Goal: Task Accomplishment & Management: Manage account settings

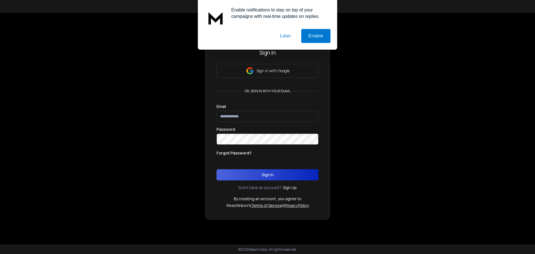
click at [288, 34] on button "Later" at bounding box center [285, 36] width 25 height 14
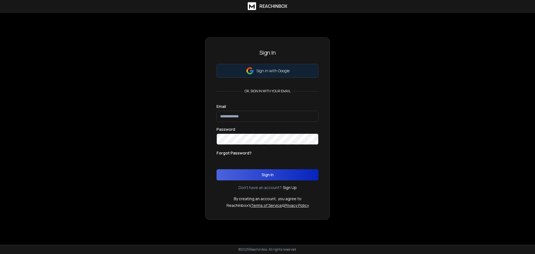
click at [270, 72] on p "Sign in with Google" at bounding box center [273, 71] width 33 height 6
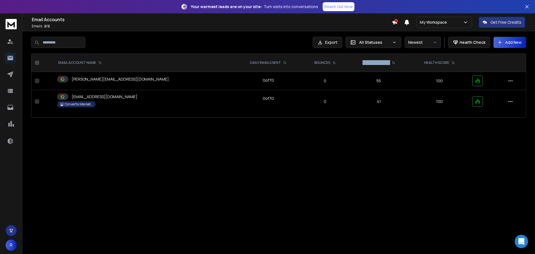
drag, startPoint x: 341, startPoint y: 63, endPoint x: 374, endPoint y: 63, distance: 32.9
click at [374, 63] on div "WARMUP EMAILS" at bounding box center [378, 63] width 53 height 4
click at [374, 63] on div "Your warmest leads are on your site – Turn visits into conversations Reach Out …" at bounding box center [267, 127] width 535 height 254
drag, startPoint x: 304, startPoint y: 146, endPoint x: 298, endPoint y: 145, distance: 5.6
click at [304, 146] on div "Your warmest leads are on your site – Turn visits into conversations Reach Out …" at bounding box center [267, 127] width 535 height 254
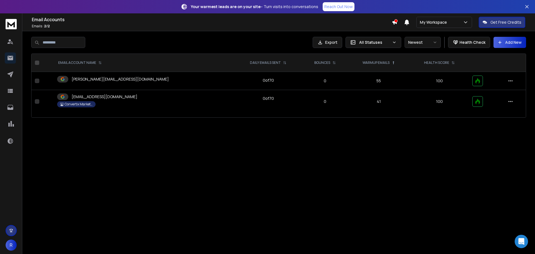
click at [88, 97] on p "[EMAIL_ADDRESS][DOMAIN_NAME]" at bounding box center [105, 97] width 66 height 6
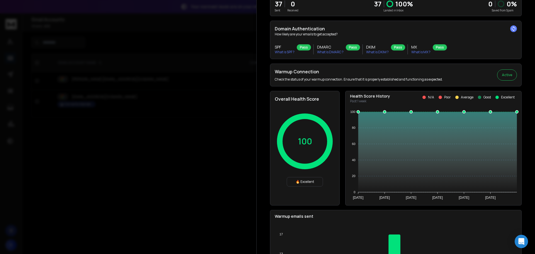
scroll to position [112, 0]
drag, startPoint x: 311, startPoint y: 139, endPoint x: 298, endPoint y: 139, distance: 12.5
click at [298, 139] on p "100" at bounding box center [305, 141] width 14 height 10
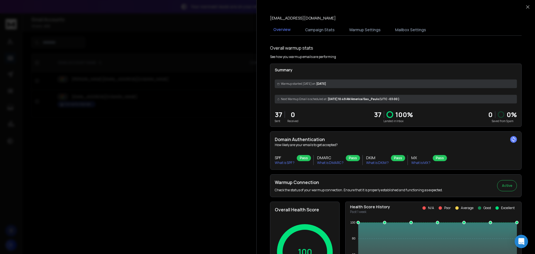
scroll to position [0, 0]
click at [323, 26] on button "Campaign Stats" at bounding box center [320, 30] width 36 height 12
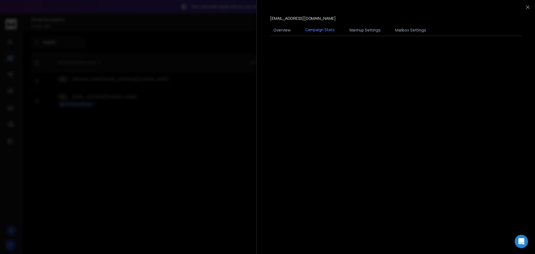
click at [357, 28] on button "Warmup Settings" at bounding box center [365, 30] width 38 height 12
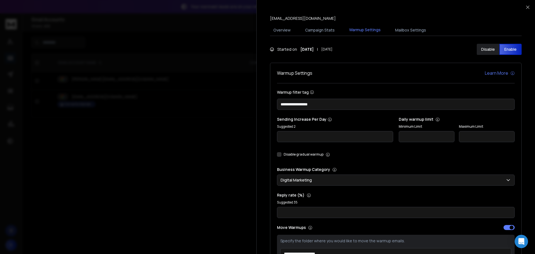
drag, startPoint x: 280, startPoint y: 104, endPoint x: 341, endPoint y: 105, distance: 61.4
click at [341, 105] on input "**********" at bounding box center [396, 104] width 238 height 11
click at [343, 121] on p "Sending Increase Per Day" at bounding box center [335, 120] width 116 height 6
drag, startPoint x: 324, startPoint y: 104, endPoint x: 278, endPoint y: 104, distance: 45.7
click at [278, 104] on input "**********" at bounding box center [396, 104] width 238 height 11
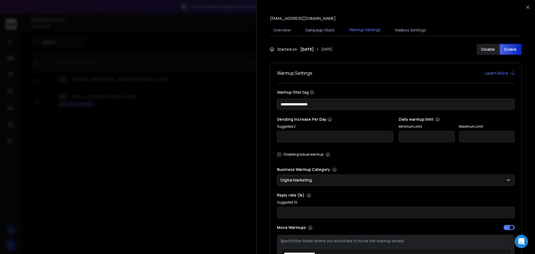
click at [294, 104] on input "**********" at bounding box center [396, 104] width 238 height 11
drag, startPoint x: 281, startPoint y: 105, endPoint x: 327, endPoint y: 105, distance: 46.3
click at [327, 105] on input "**********" at bounding box center [396, 104] width 238 height 11
click at [346, 118] on p "Sending Increase Per Day" at bounding box center [335, 120] width 116 height 6
drag, startPoint x: 316, startPoint y: 105, endPoint x: 277, endPoint y: 105, distance: 39.6
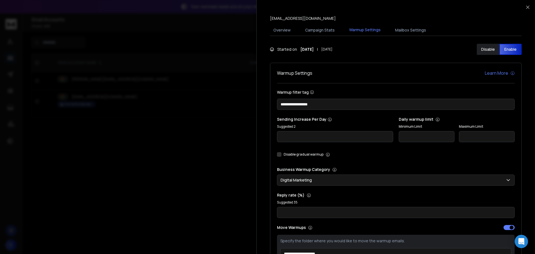
click at [277, 105] on div "**********" at bounding box center [396, 196] width 252 height 267
click at [401, 136] on input "*" at bounding box center [427, 136] width 56 height 11
drag, startPoint x: 478, startPoint y: 136, endPoint x: 454, endPoint y: 136, distance: 23.4
click at [454, 136] on div "Minimum Limit * Maximum Limit **" at bounding box center [457, 133] width 116 height 18
click at [382, 146] on form "**********" at bounding box center [396, 196] width 238 height 253
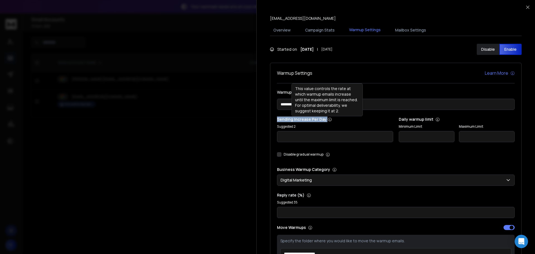
drag, startPoint x: 283, startPoint y: 122, endPoint x: 328, endPoint y: 121, distance: 45.2
click at [328, 121] on p "Sending Increase Per Day" at bounding box center [335, 120] width 116 height 6
click at [359, 123] on div "Sending Increase Per Day Suggested 2 *" at bounding box center [335, 130] width 116 height 26
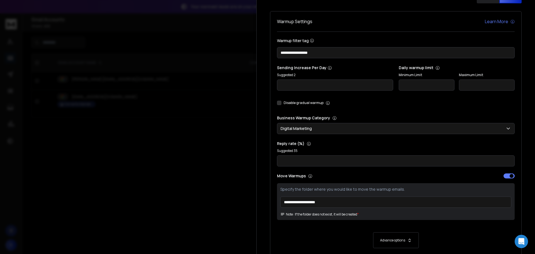
scroll to position [56, 0]
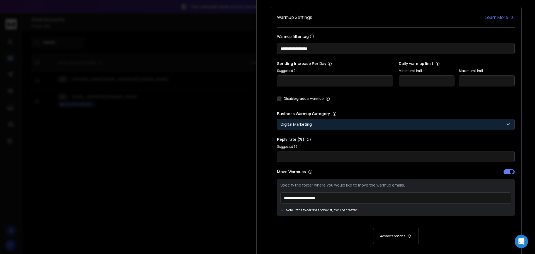
click at [304, 127] on p "Digital Marketing" at bounding box center [297, 125] width 33 height 6
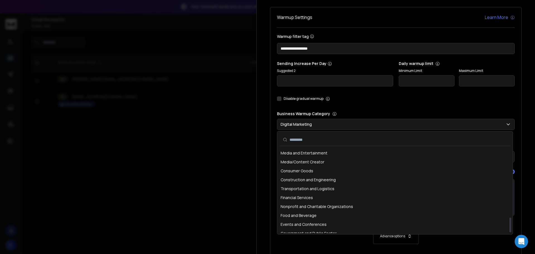
scroll to position [389, 0]
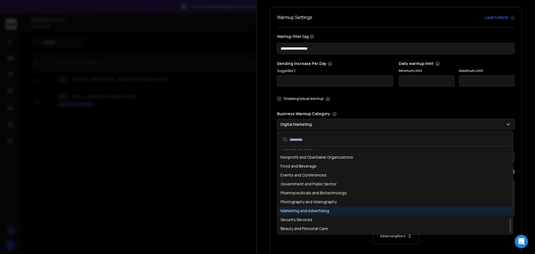
click at [311, 211] on span "Marketing and Advertising" at bounding box center [305, 211] width 49 height 6
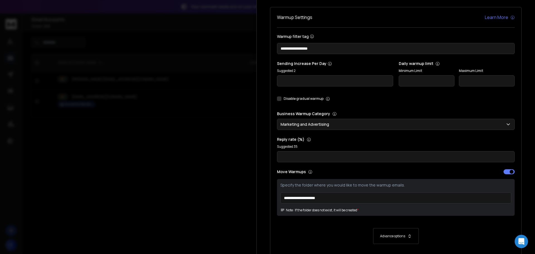
click at [338, 141] on p "Reply rate (%)" at bounding box center [396, 140] width 238 height 6
drag, startPoint x: 277, startPoint y: 145, endPoint x: 304, endPoint y: 148, distance: 26.6
click at [304, 148] on p "Suggested 35" at bounding box center [396, 146] width 238 height 4
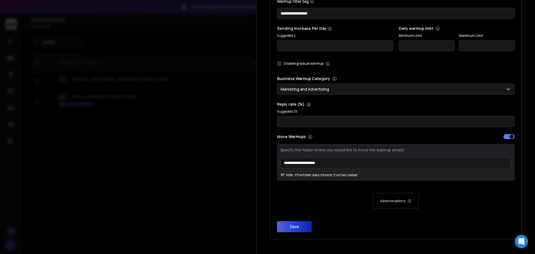
scroll to position [92, 0]
click at [303, 163] on input "**********" at bounding box center [396, 161] width 231 height 11
click at [325, 202] on button "Advance options" at bounding box center [396, 200] width 227 height 16
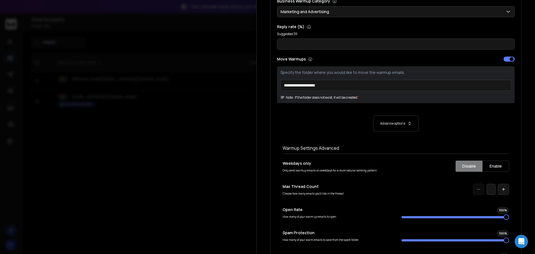
scroll to position [0, 0]
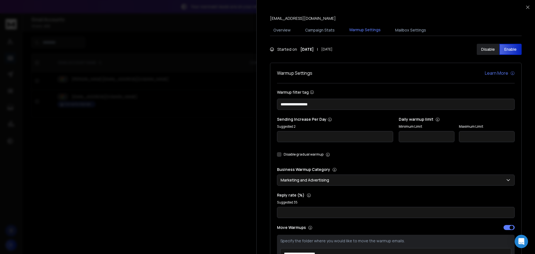
click at [404, 28] on button "Mailbox Settings" at bounding box center [411, 30] width 38 height 12
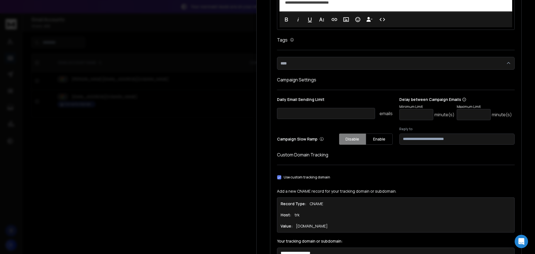
scroll to position [167, 0]
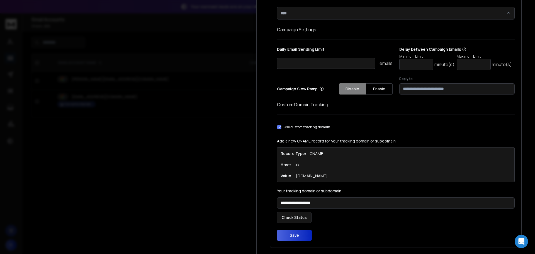
click at [234, 133] on div at bounding box center [267, 127] width 535 height 254
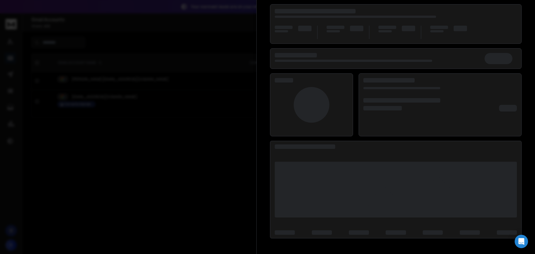
scroll to position [36, 0]
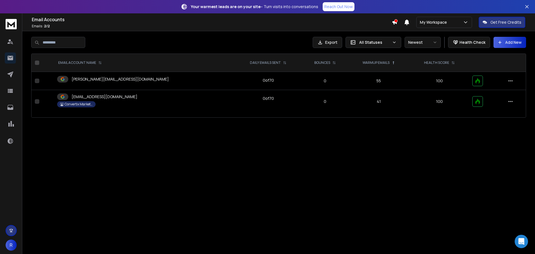
click at [234, 133] on div "Your warmest leads are on your site – Turn visits into conversations Reach Out …" at bounding box center [267, 127] width 535 height 254
